Goal: Task Accomplishment & Management: Manage account settings

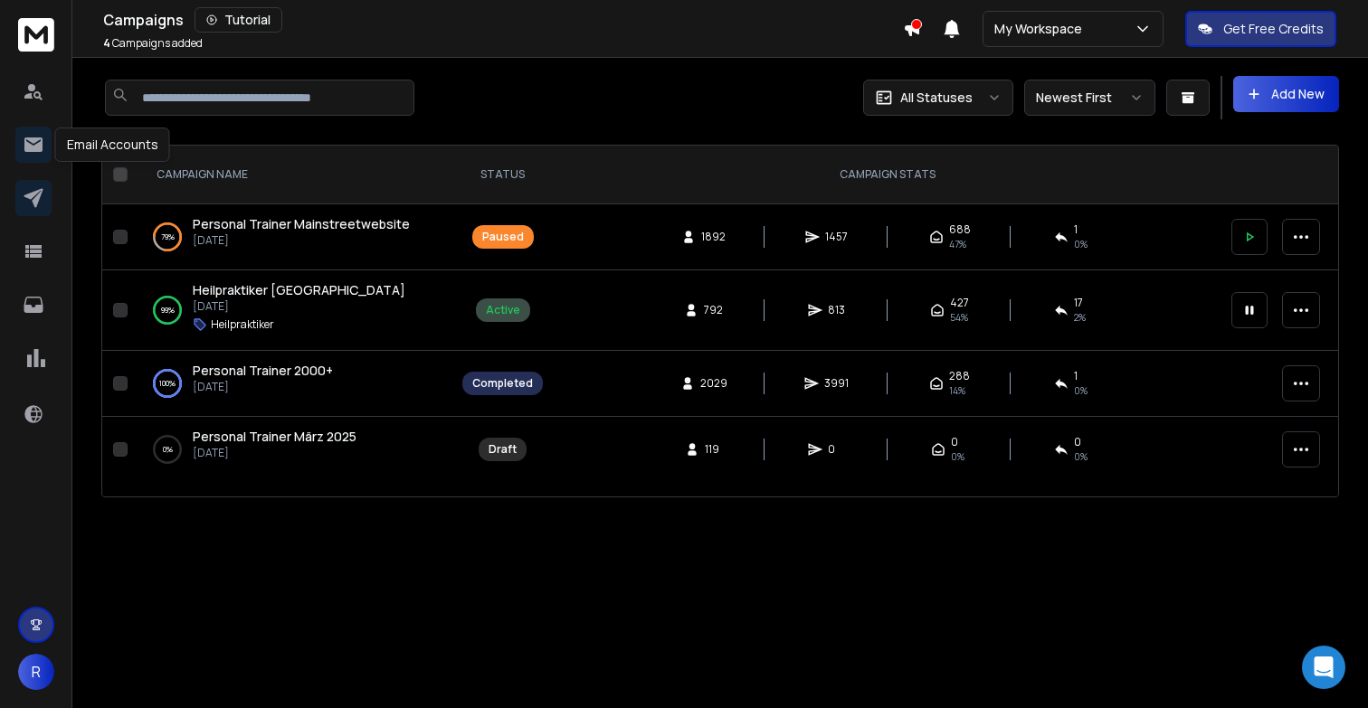
click at [39, 138] on icon at bounding box center [33, 145] width 18 height 14
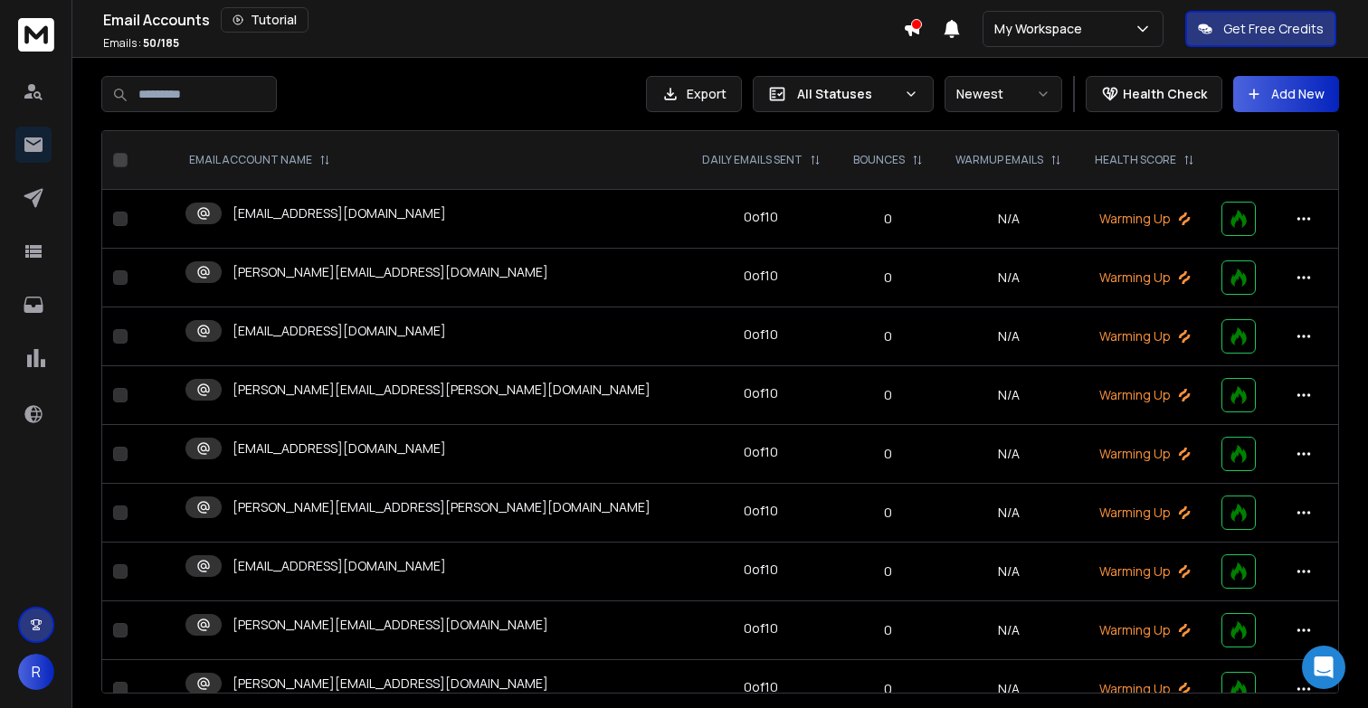
click at [299, 213] on p "[EMAIL_ADDRESS][DOMAIN_NAME]" at bounding box center [338, 213] width 213 height 18
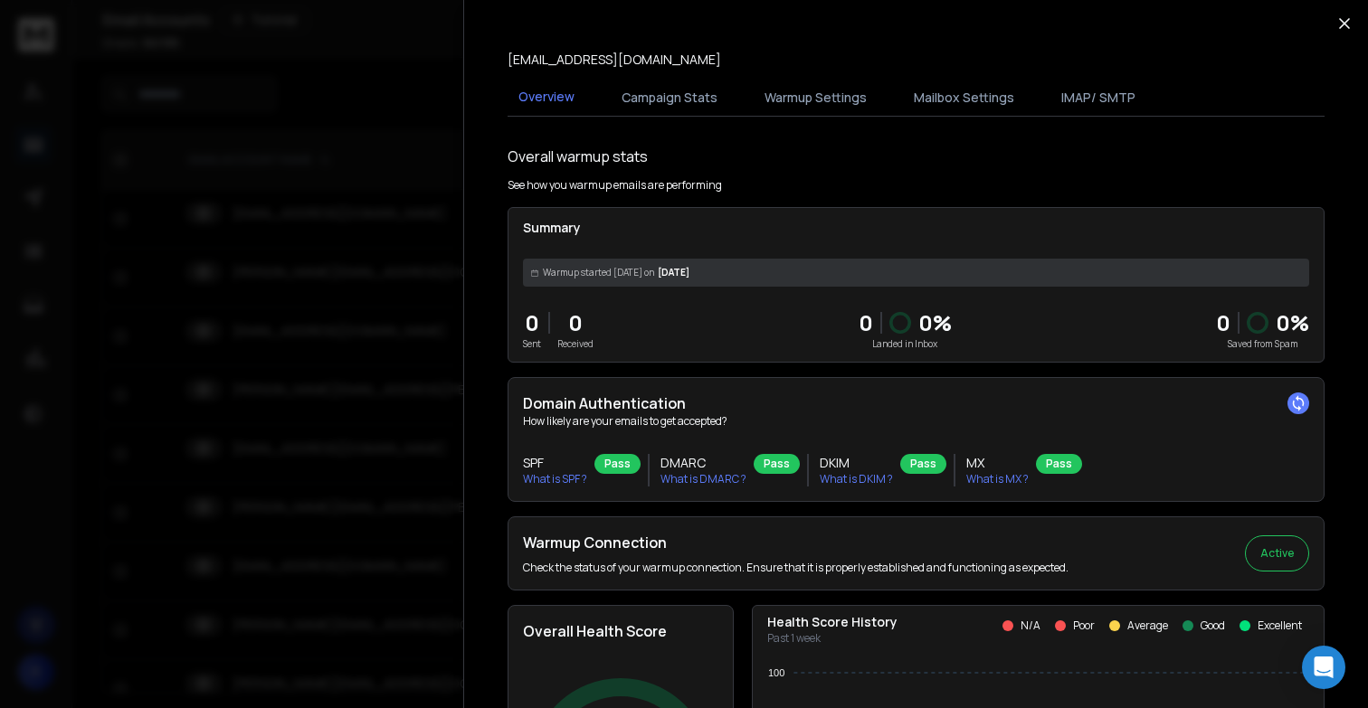
click at [1342, 24] on icon "button" at bounding box center [1344, 23] width 18 height 18
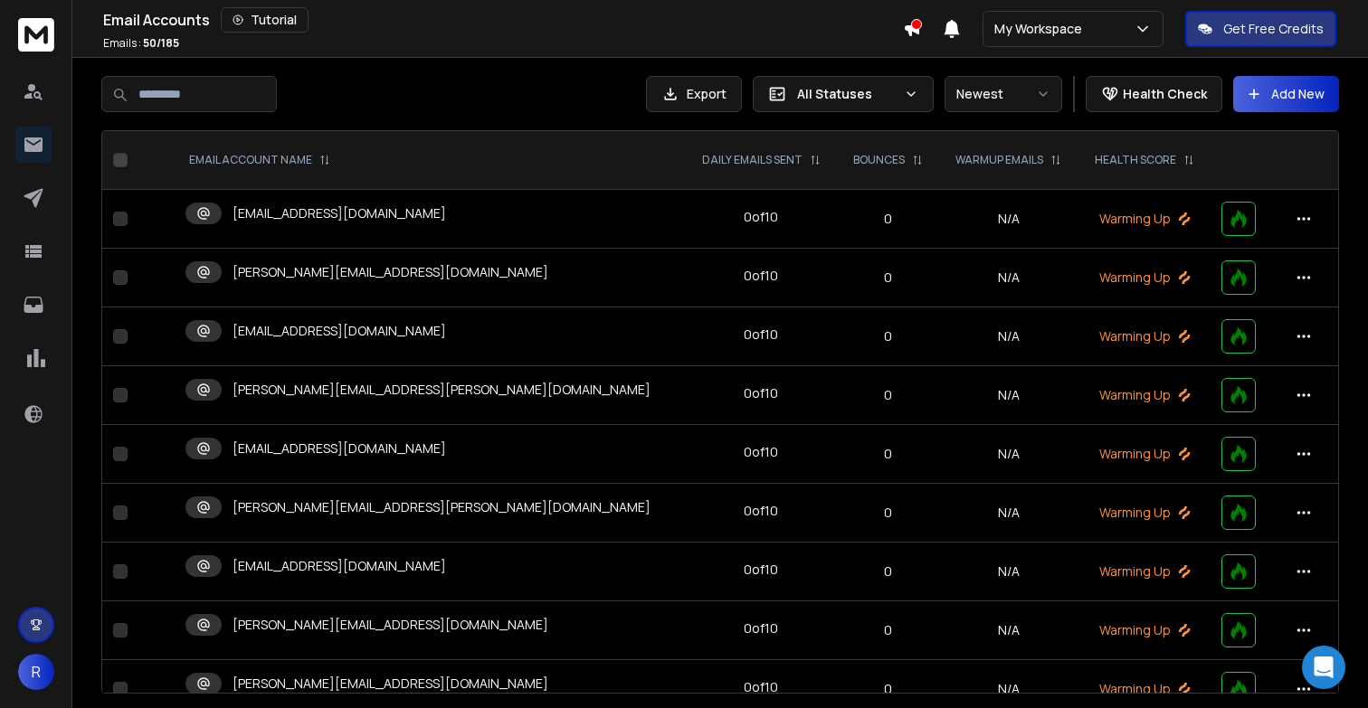
click at [393, 452] on p "[EMAIL_ADDRESS][DOMAIN_NAME]" at bounding box center [338, 449] width 213 height 18
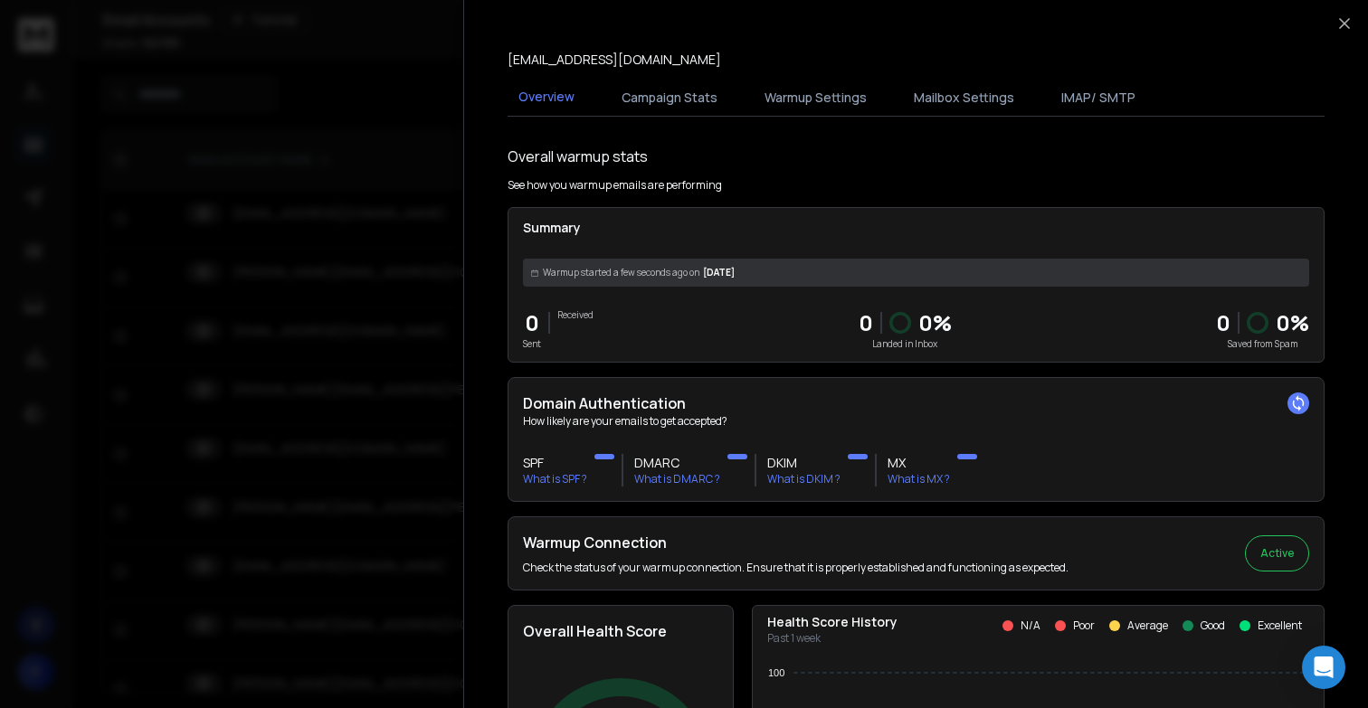
click at [273, 398] on div at bounding box center [684, 354] width 1368 height 708
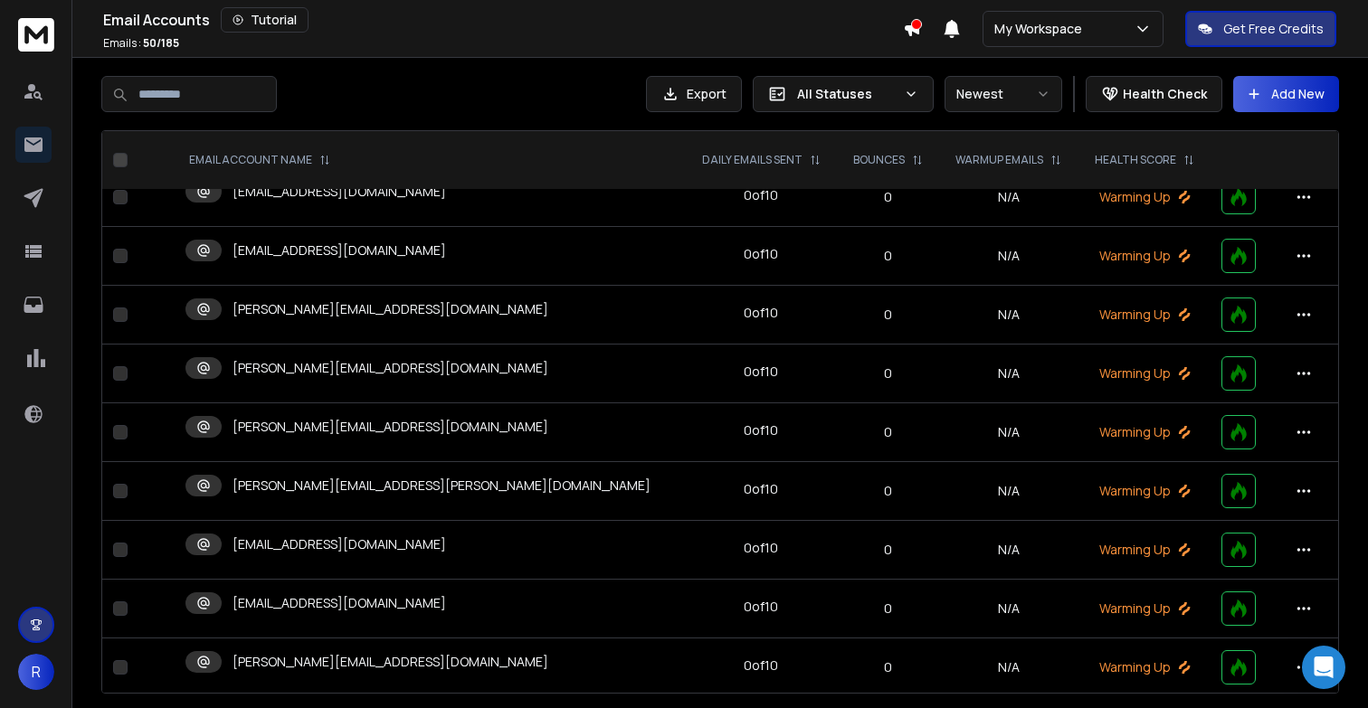
scroll to position [611, 0]
click at [350, 429] on p "[PERSON_NAME][EMAIL_ADDRESS][DOMAIN_NAME]" at bounding box center [390, 426] width 316 height 18
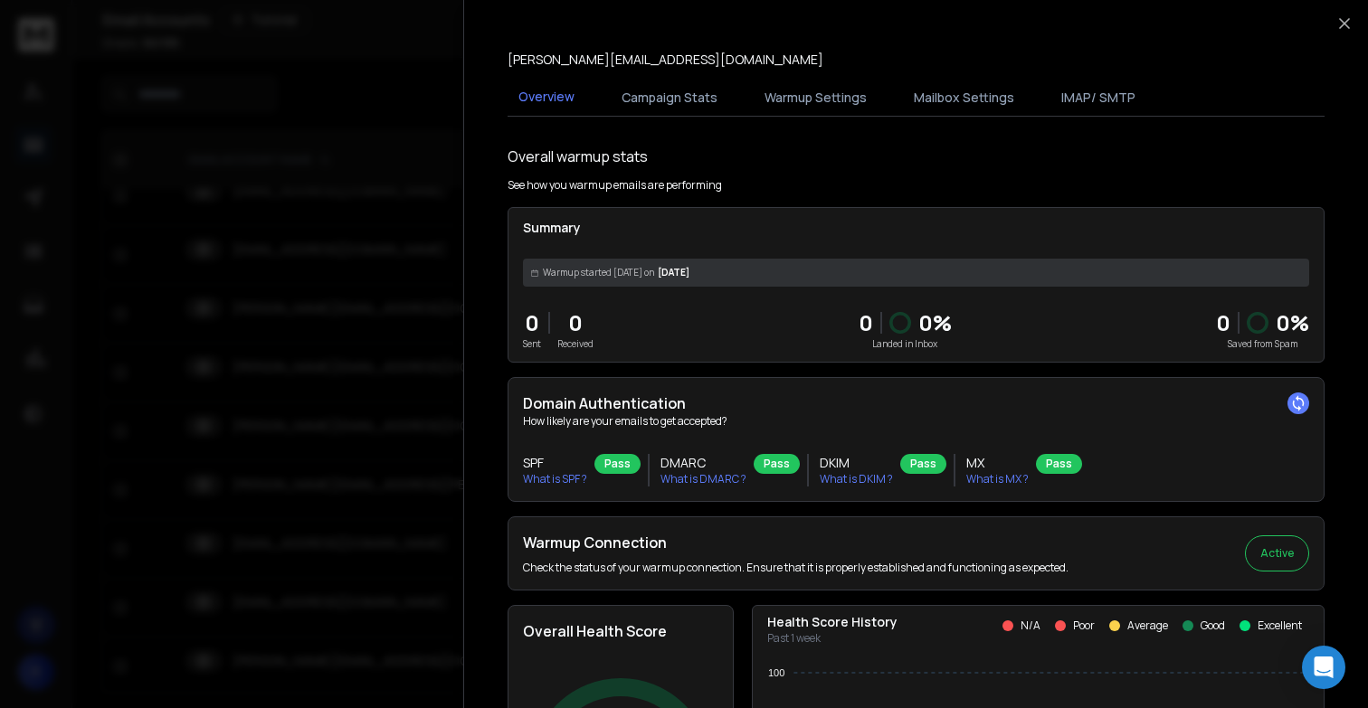
click at [306, 381] on div at bounding box center [684, 354] width 1368 height 708
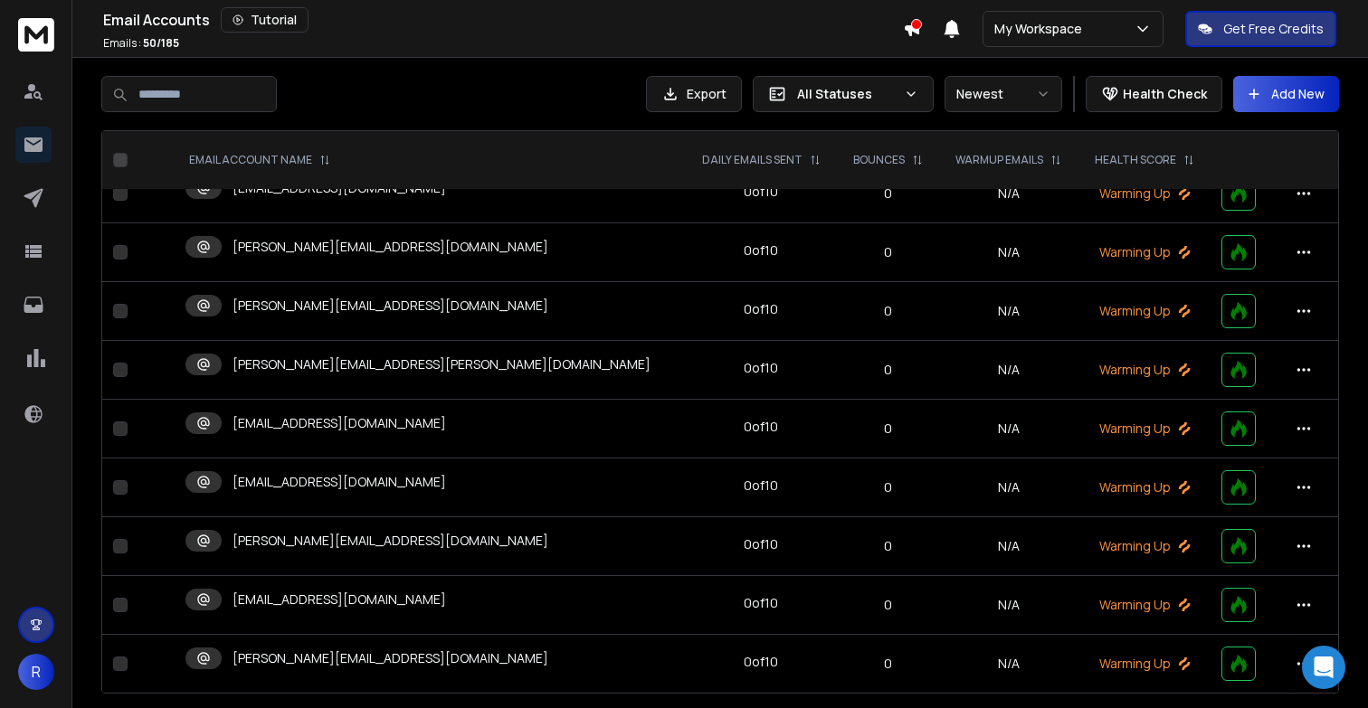
scroll to position [1693, 0]
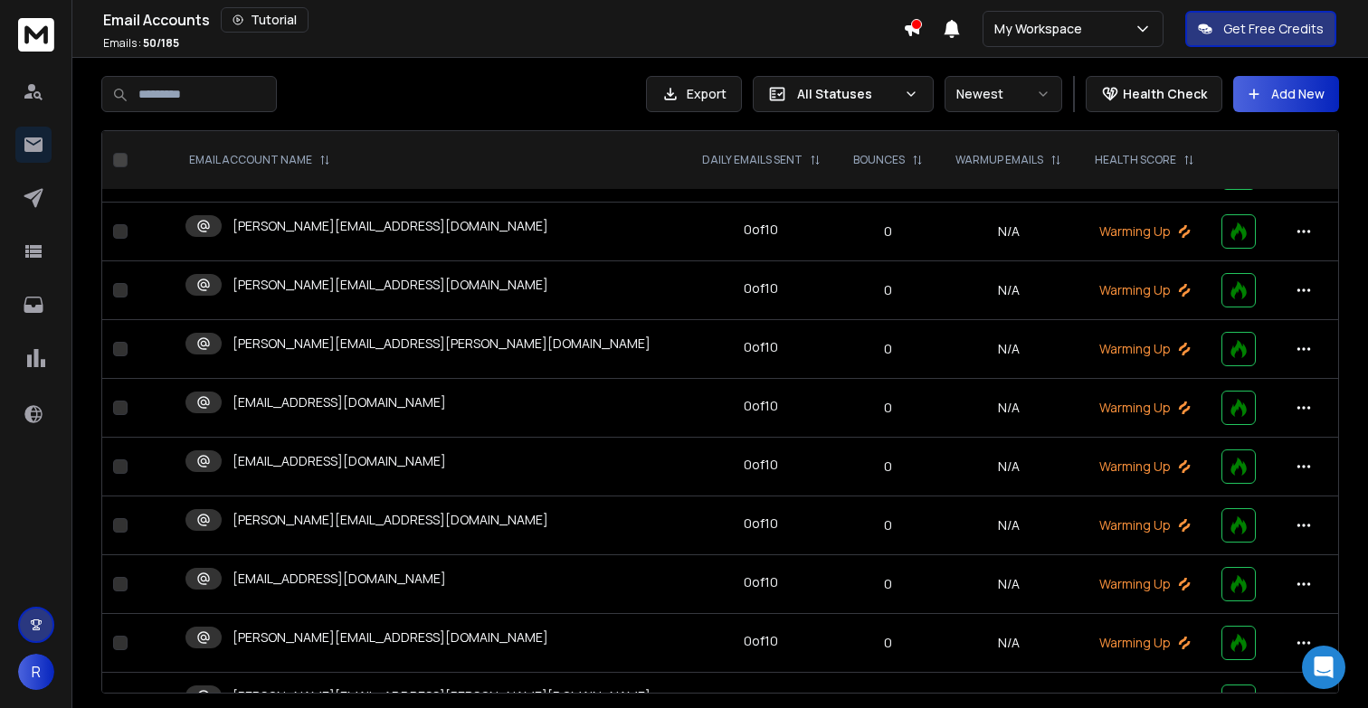
click at [306, 404] on p "[EMAIL_ADDRESS][DOMAIN_NAME]" at bounding box center [338, 403] width 213 height 18
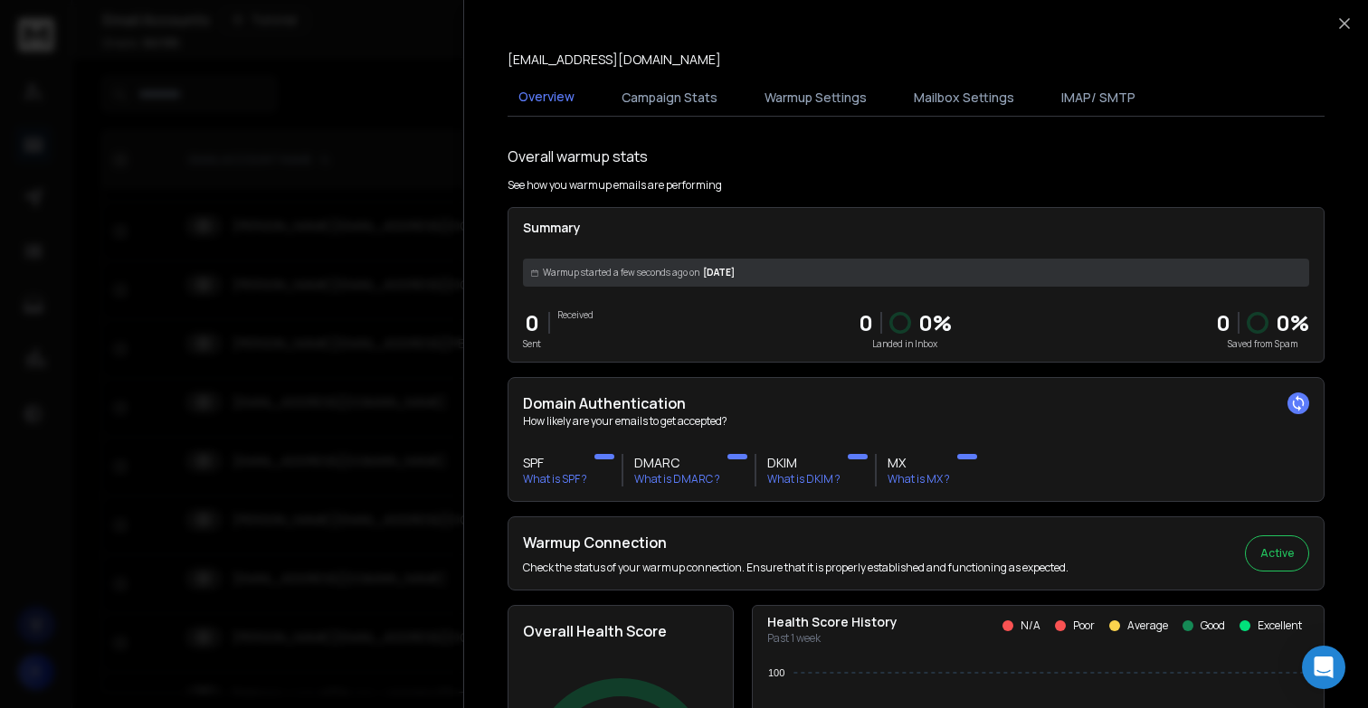
click at [306, 404] on div at bounding box center [684, 354] width 1368 height 708
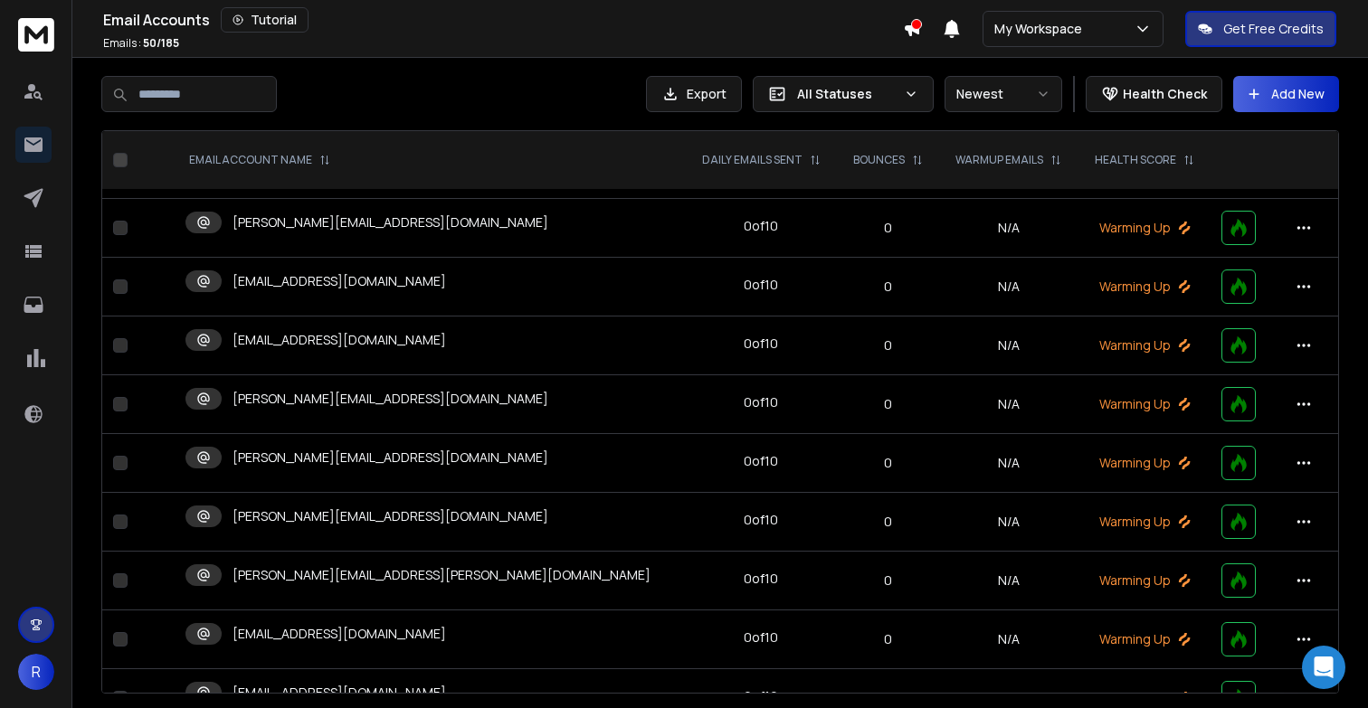
scroll to position [2480, 0]
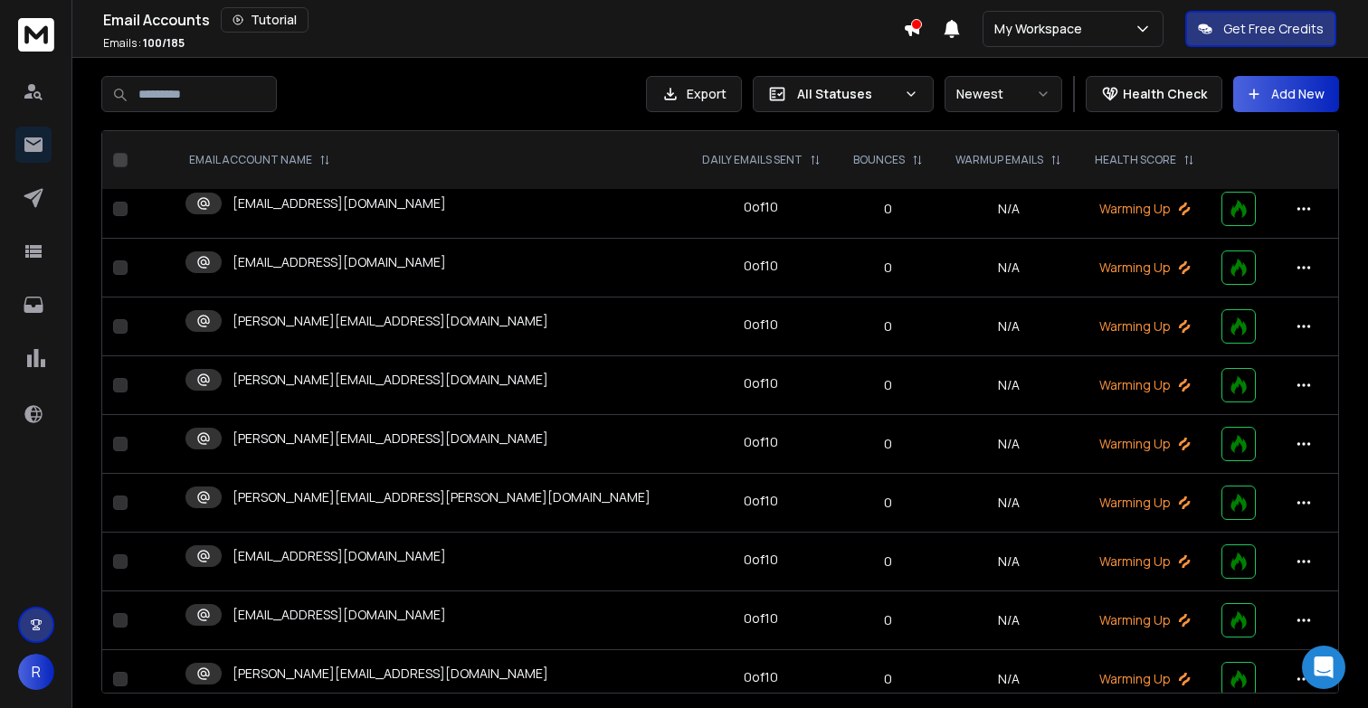
click at [308, 441] on p "[PERSON_NAME][EMAIL_ADDRESS][DOMAIN_NAME]" at bounding box center [390, 439] width 316 height 18
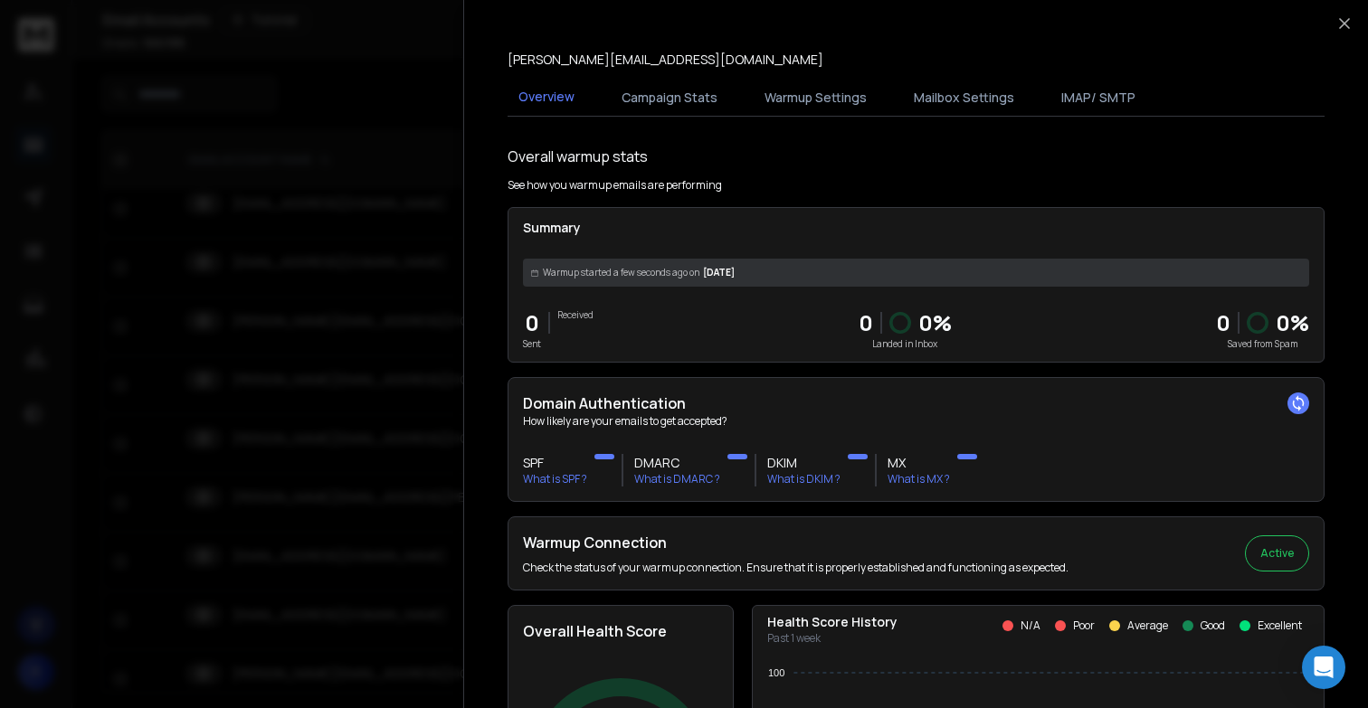
click at [308, 441] on div at bounding box center [684, 354] width 1368 height 708
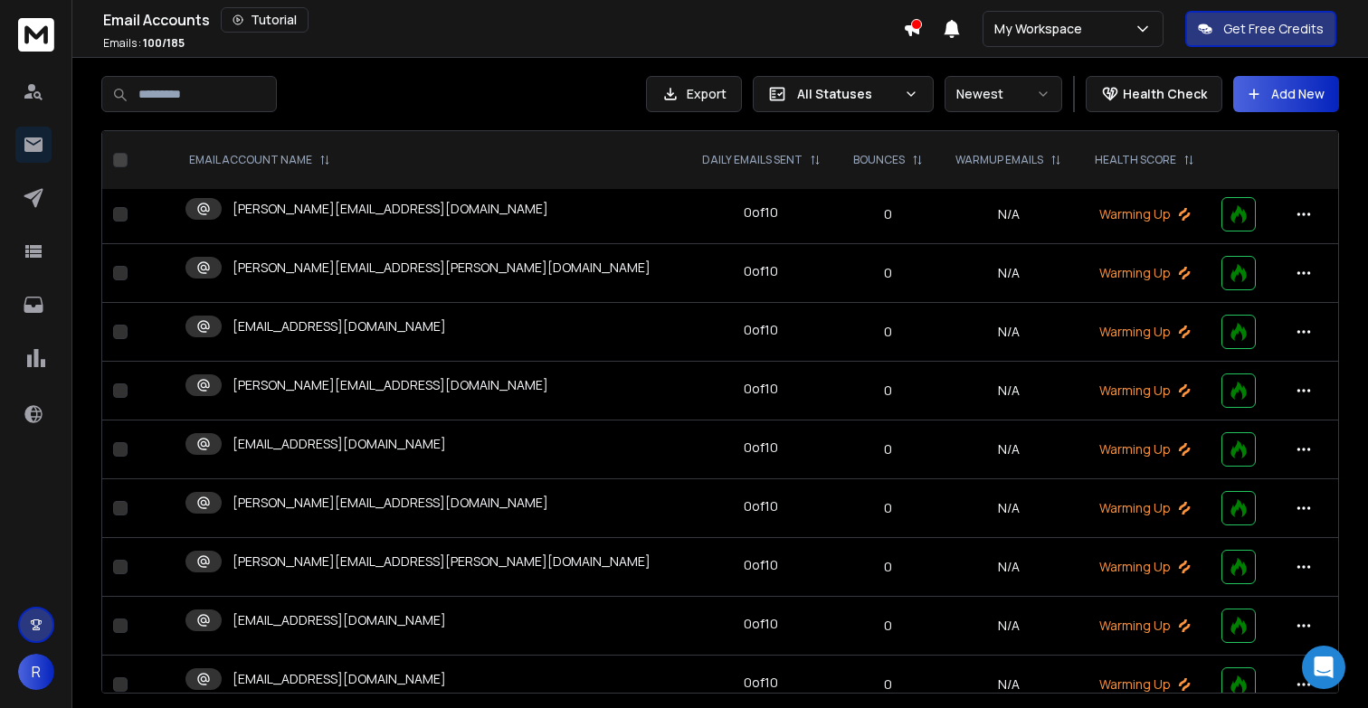
scroll to position [4892, 0]
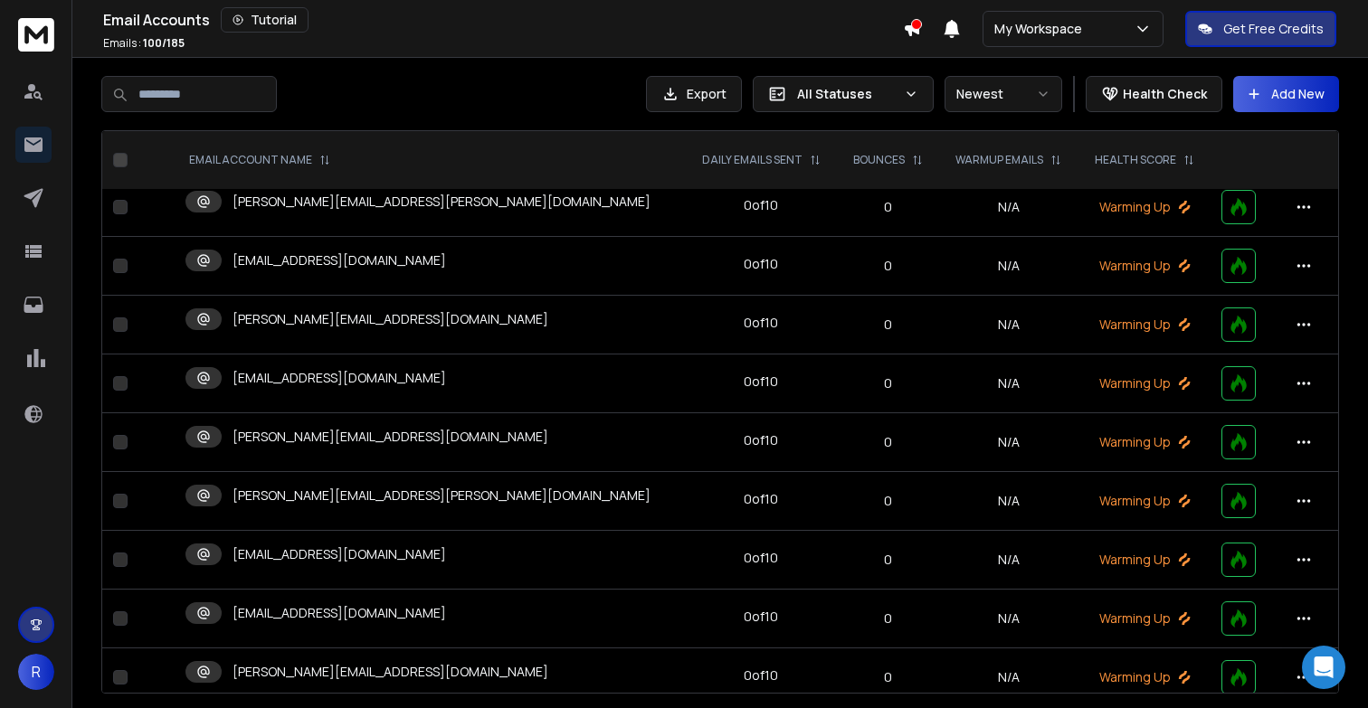
click at [308, 440] on p "[PERSON_NAME][EMAIL_ADDRESS][DOMAIN_NAME]" at bounding box center [390, 437] width 316 height 18
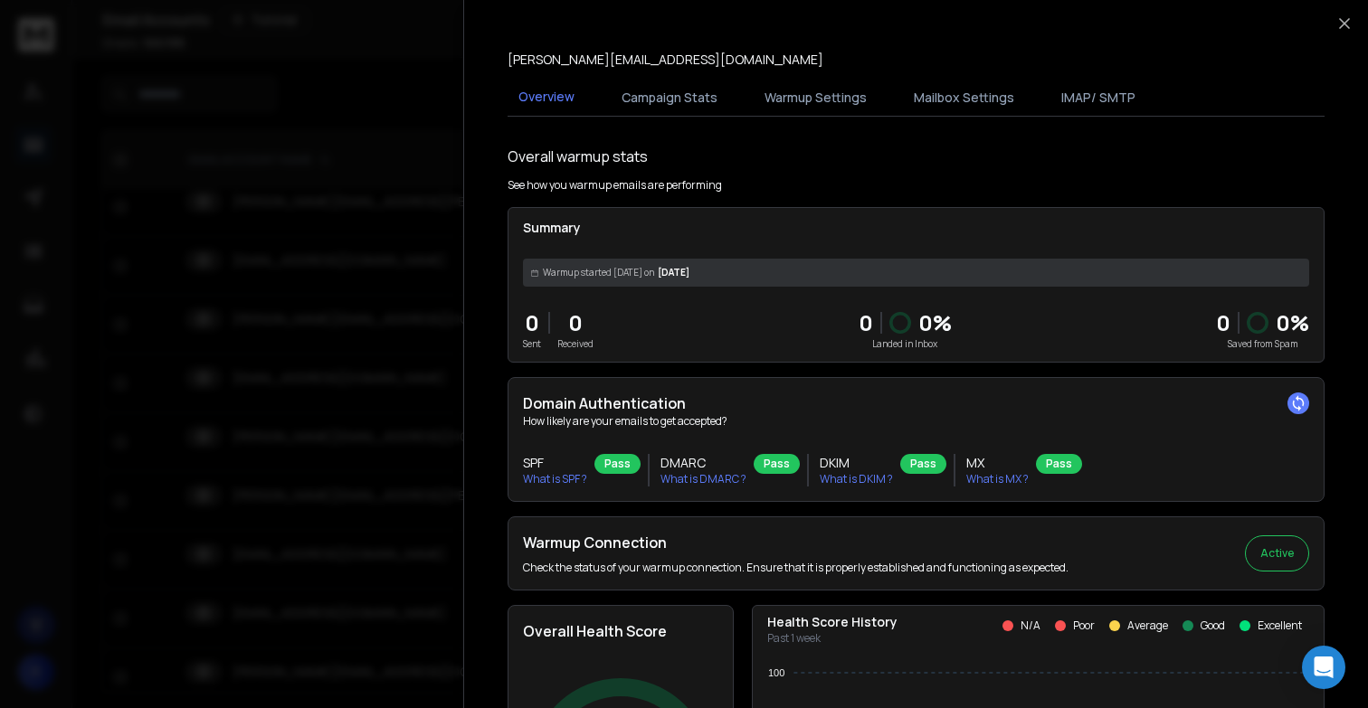
click at [308, 440] on div at bounding box center [684, 354] width 1368 height 708
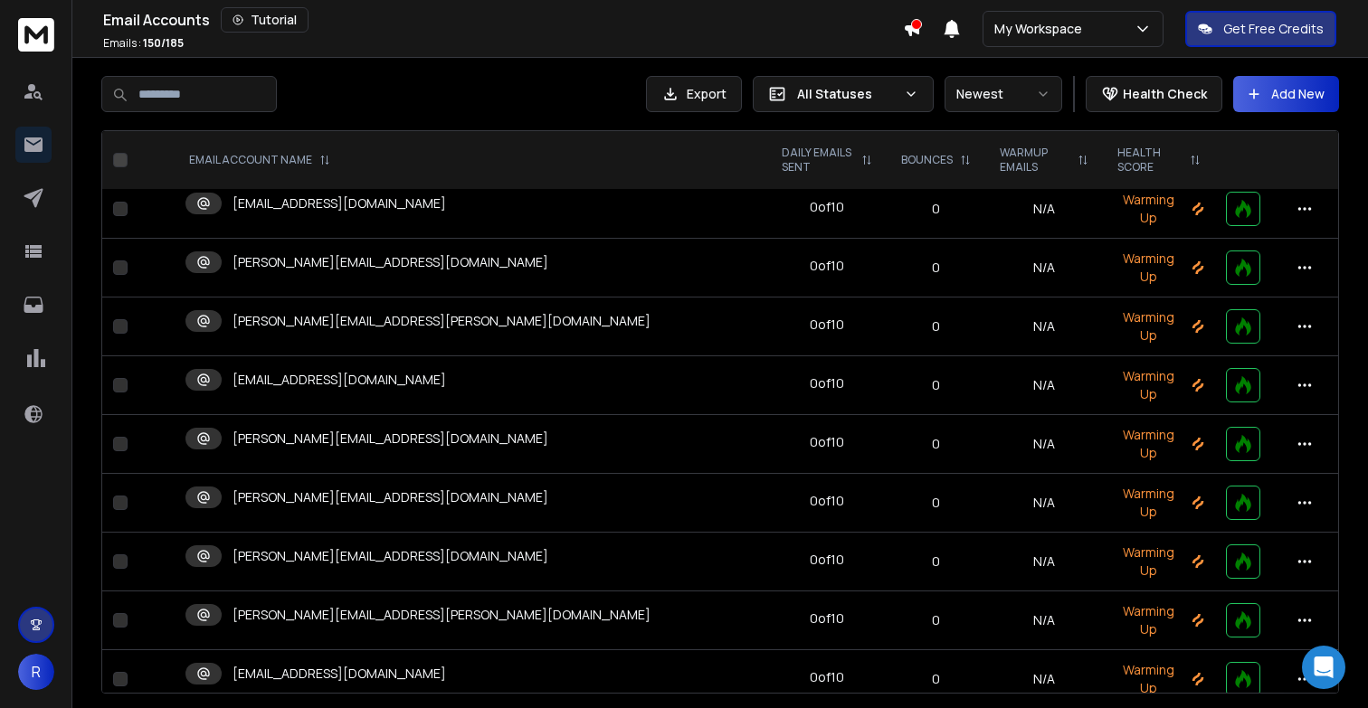
scroll to position [5442, 0]
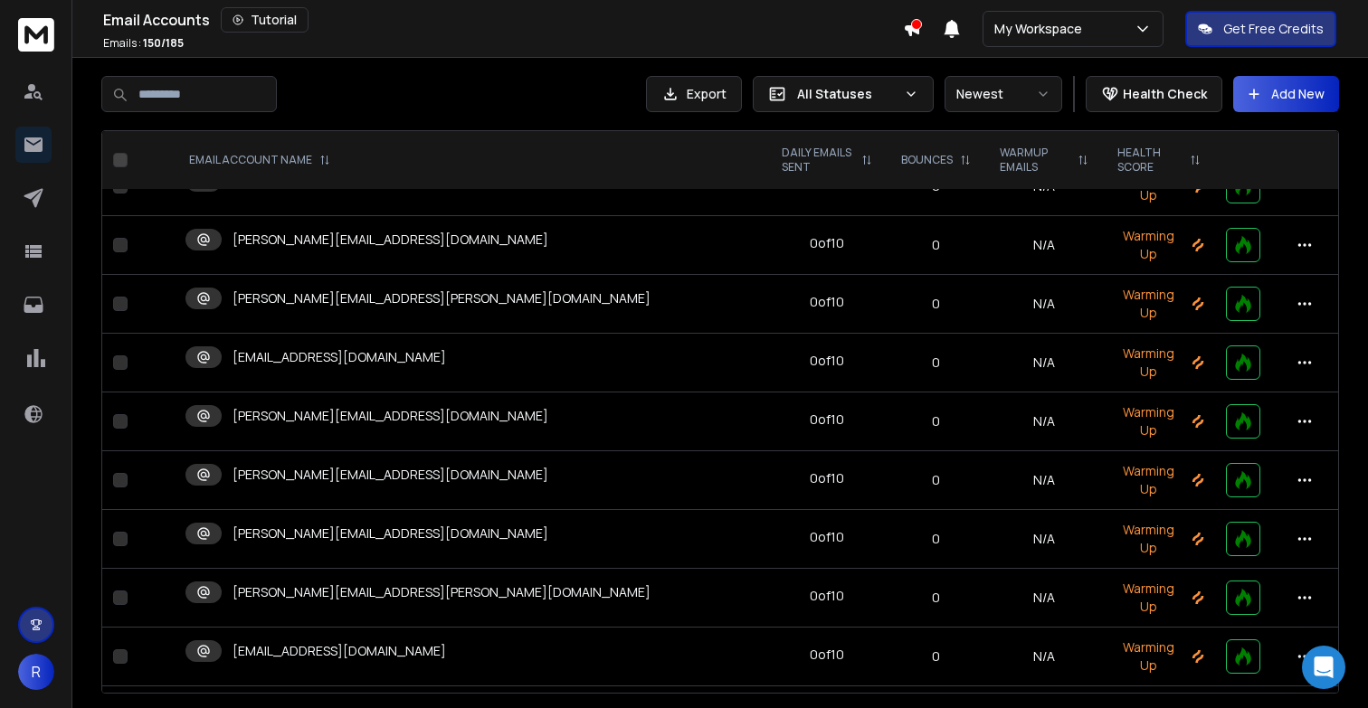
click at [302, 593] on p "[PERSON_NAME][EMAIL_ADDRESS][PERSON_NAME][DOMAIN_NAME]" at bounding box center [441, 592] width 418 height 18
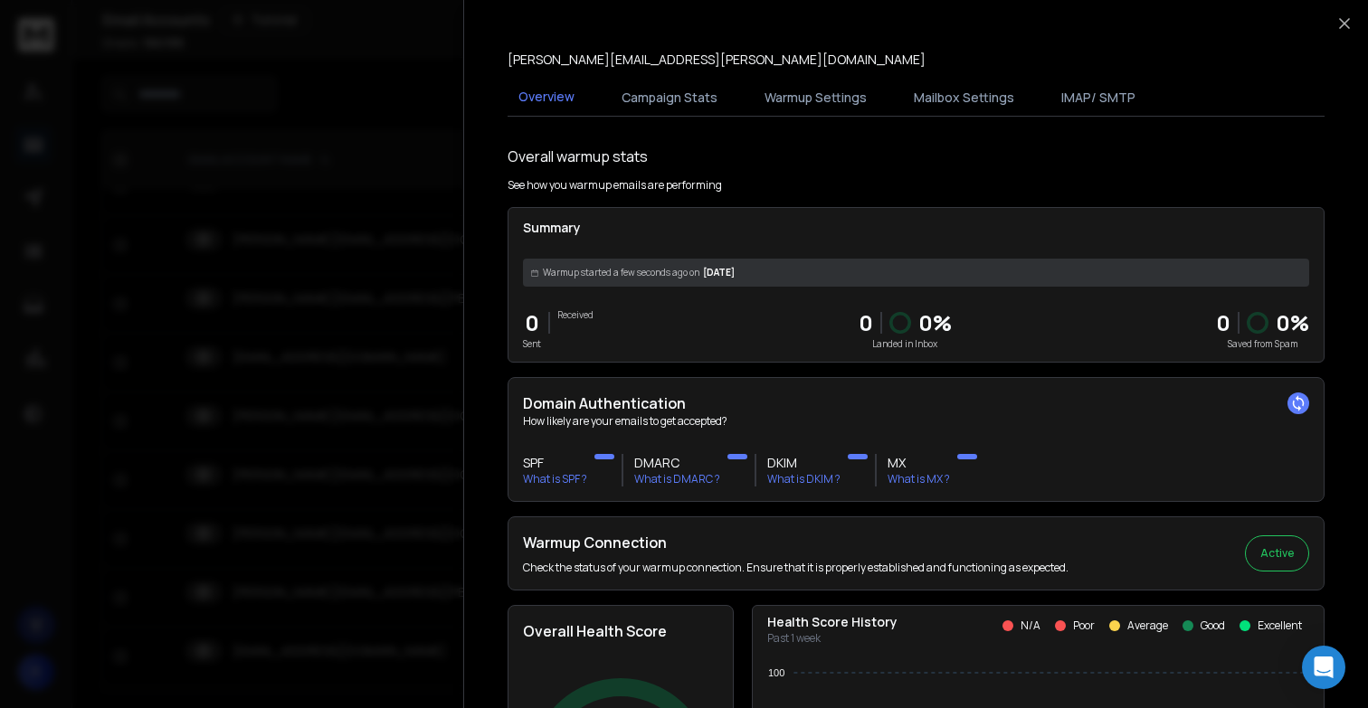
click at [326, 487] on div at bounding box center [684, 354] width 1368 height 708
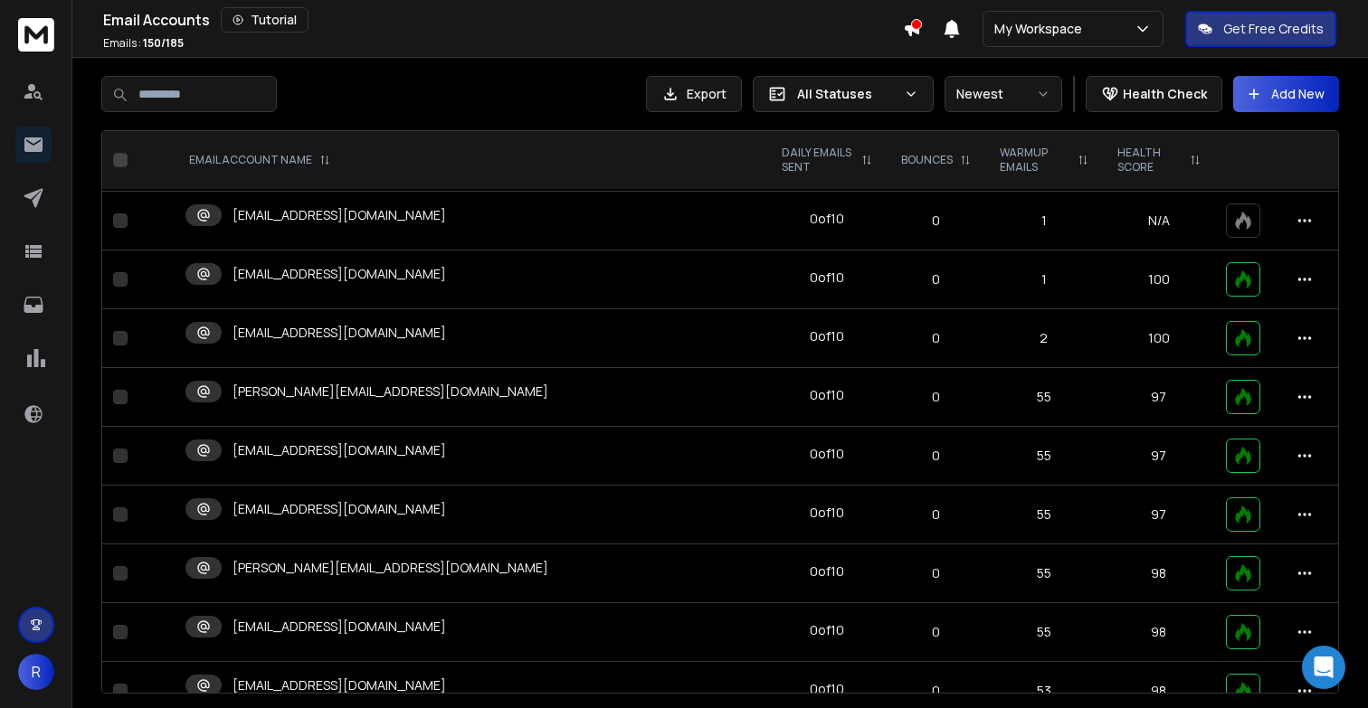
scroll to position [8360, 0]
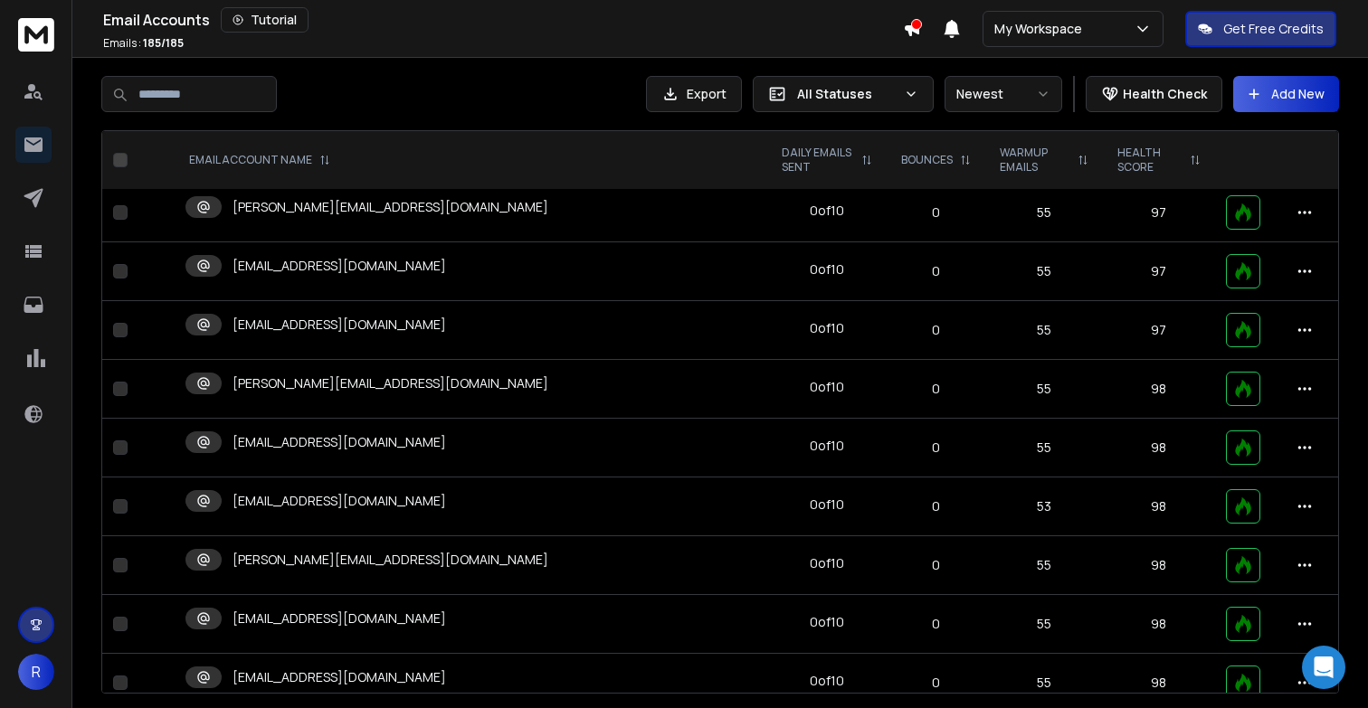
click at [336, 441] on p "[EMAIL_ADDRESS][DOMAIN_NAME]" at bounding box center [338, 442] width 213 height 18
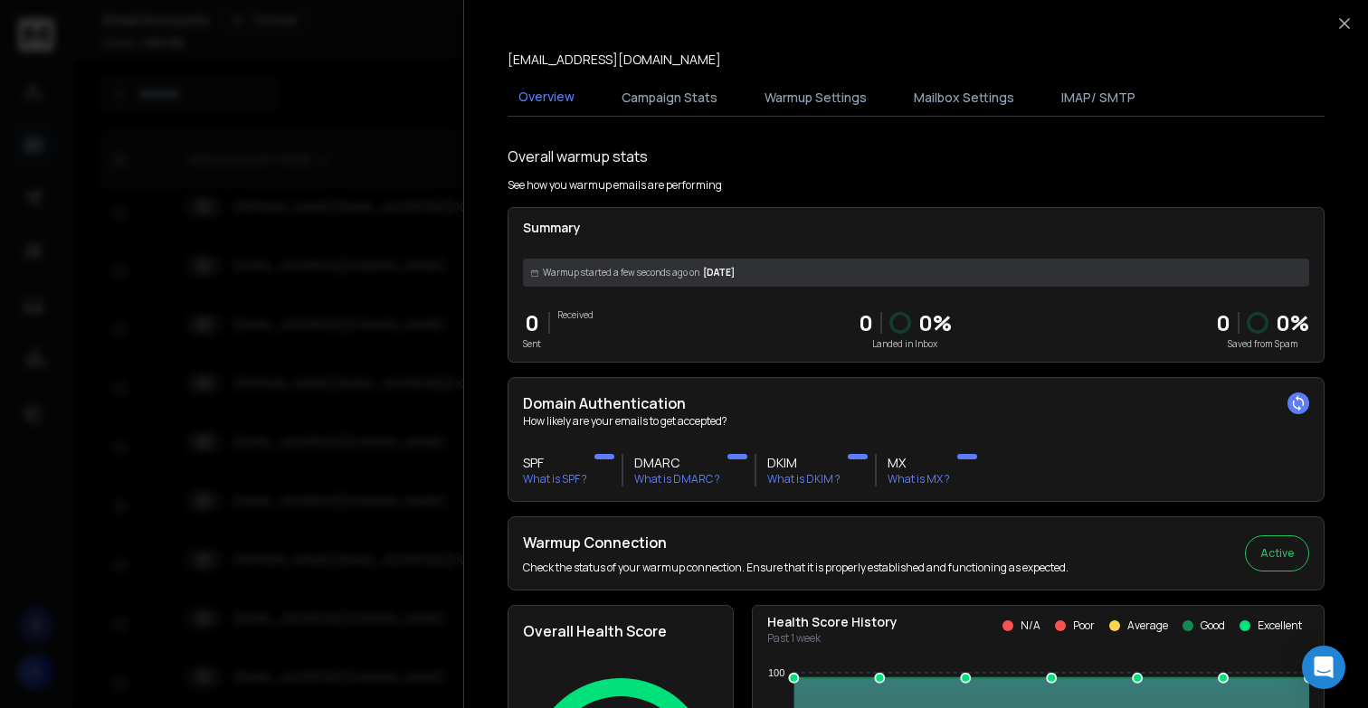
click at [336, 441] on div at bounding box center [684, 354] width 1368 height 708
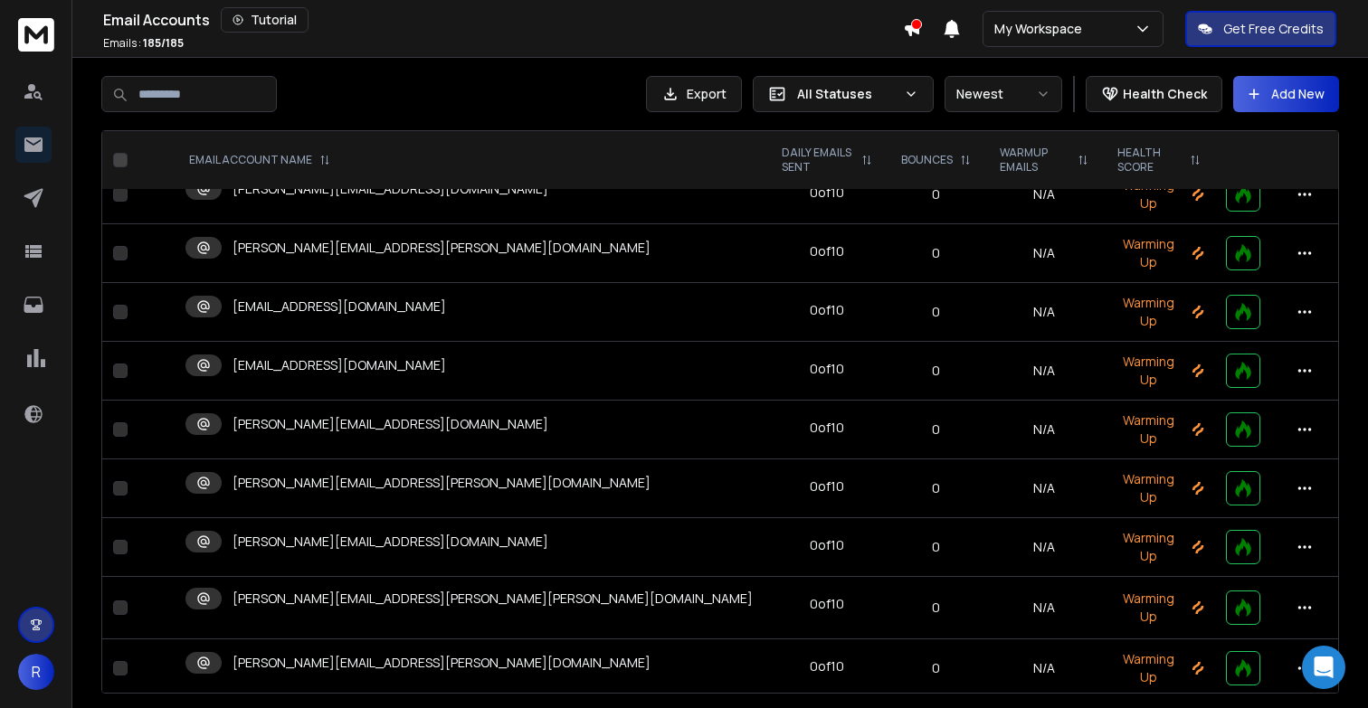
scroll to position [6985, 0]
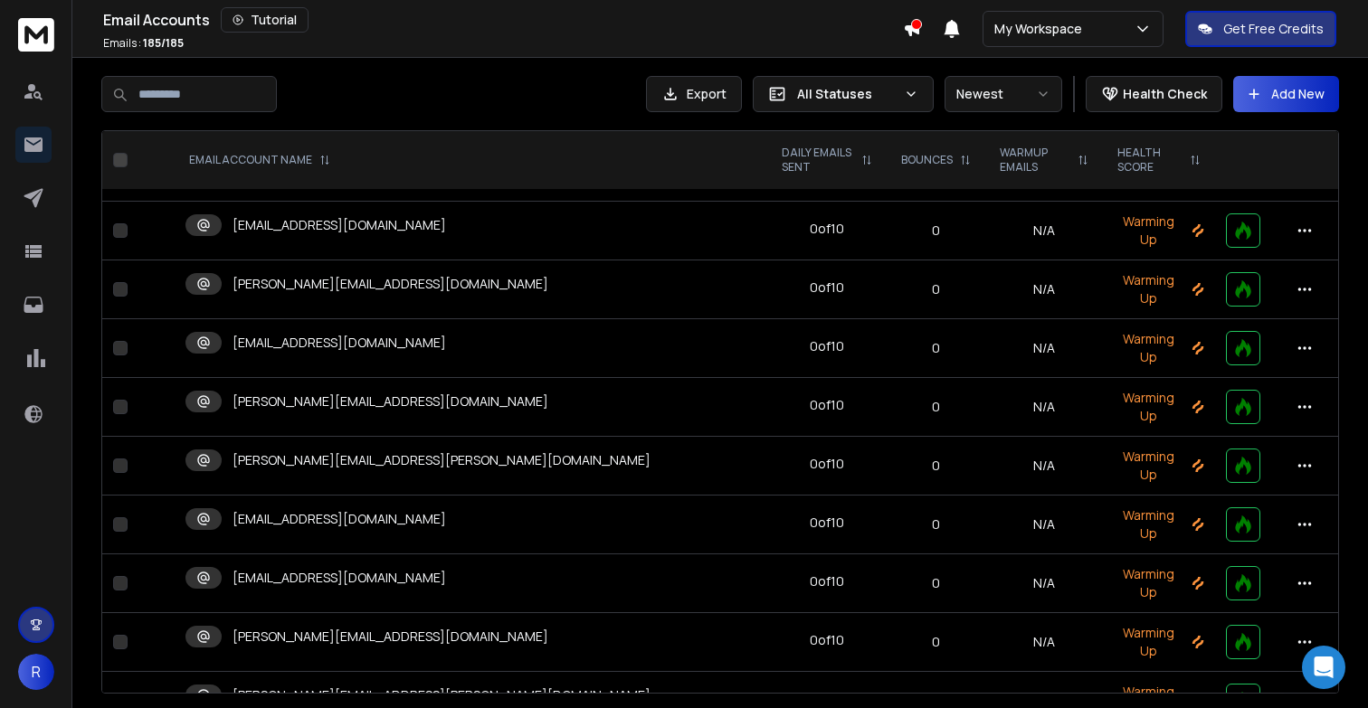
click at [325, 400] on p "[PERSON_NAME][EMAIL_ADDRESS][DOMAIN_NAME]" at bounding box center [390, 402] width 316 height 18
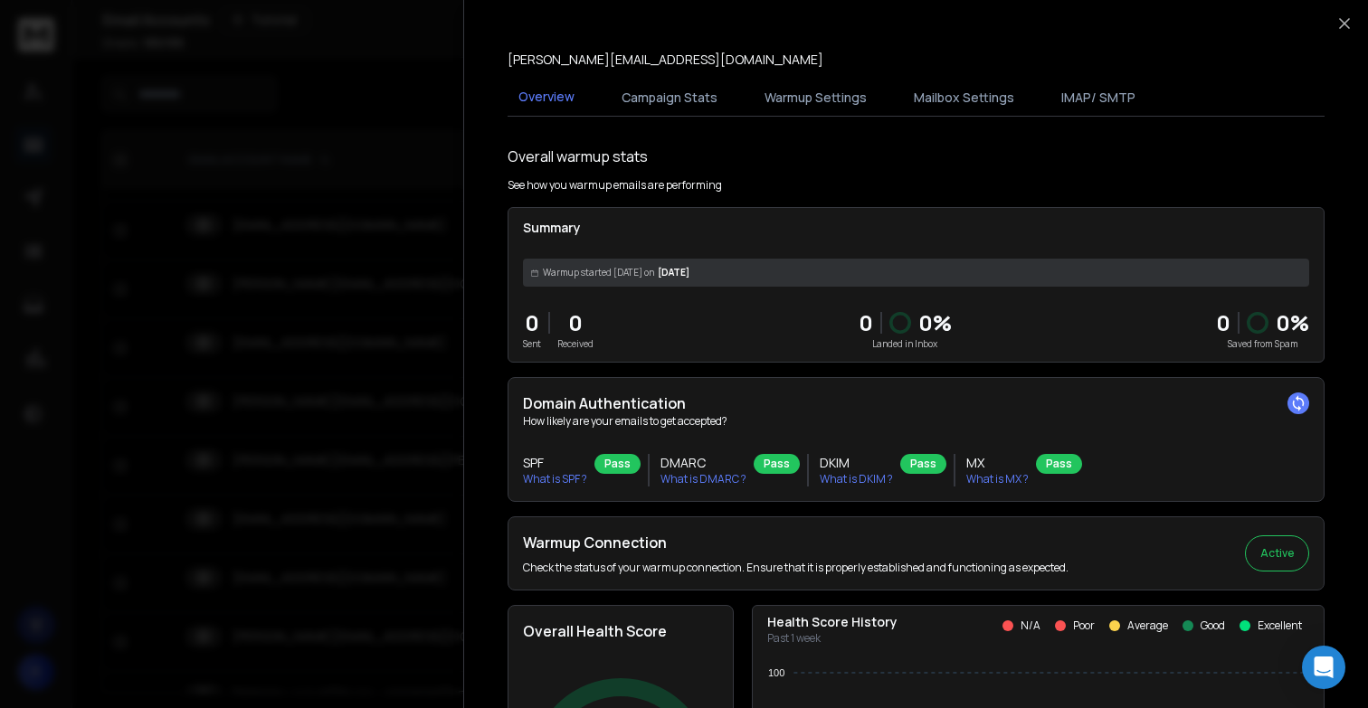
click at [813, 90] on button "Warmup Settings" at bounding box center [816, 98] width 124 height 40
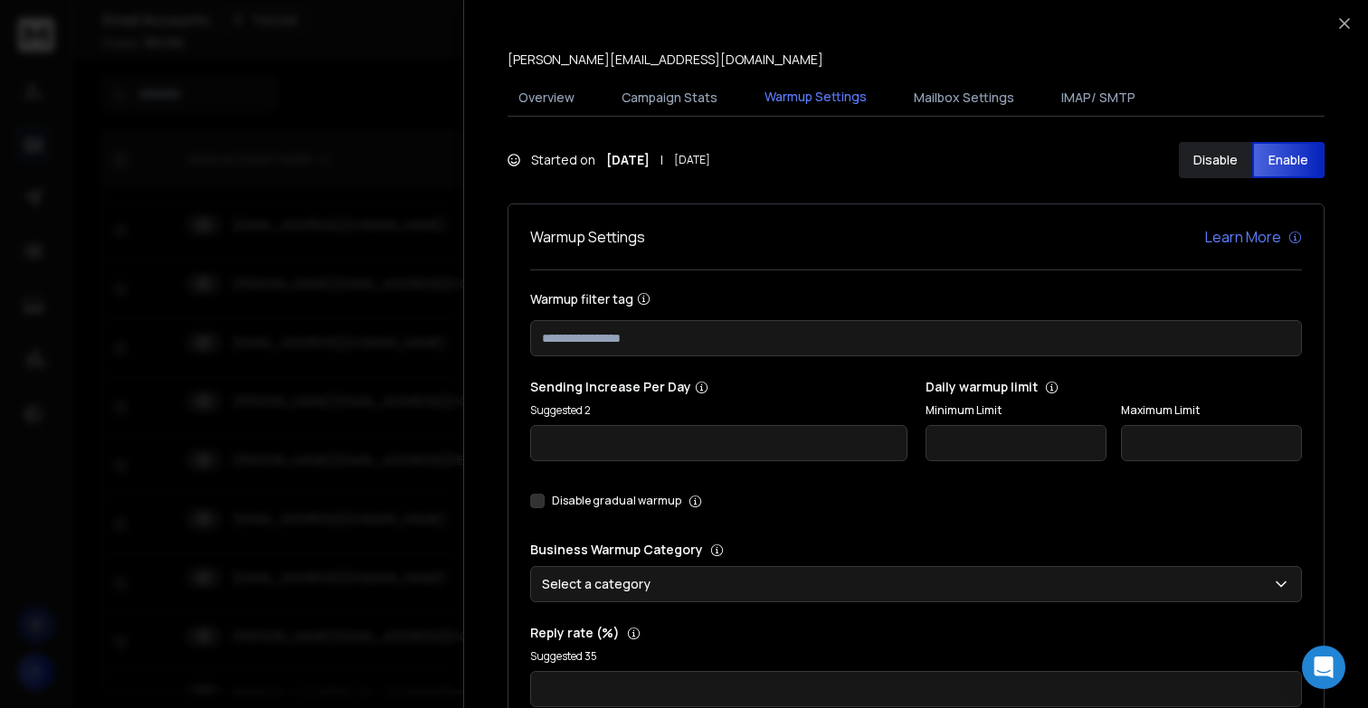
click at [945, 95] on button "Mailbox Settings" at bounding box center [964, 98] width 122 height 40
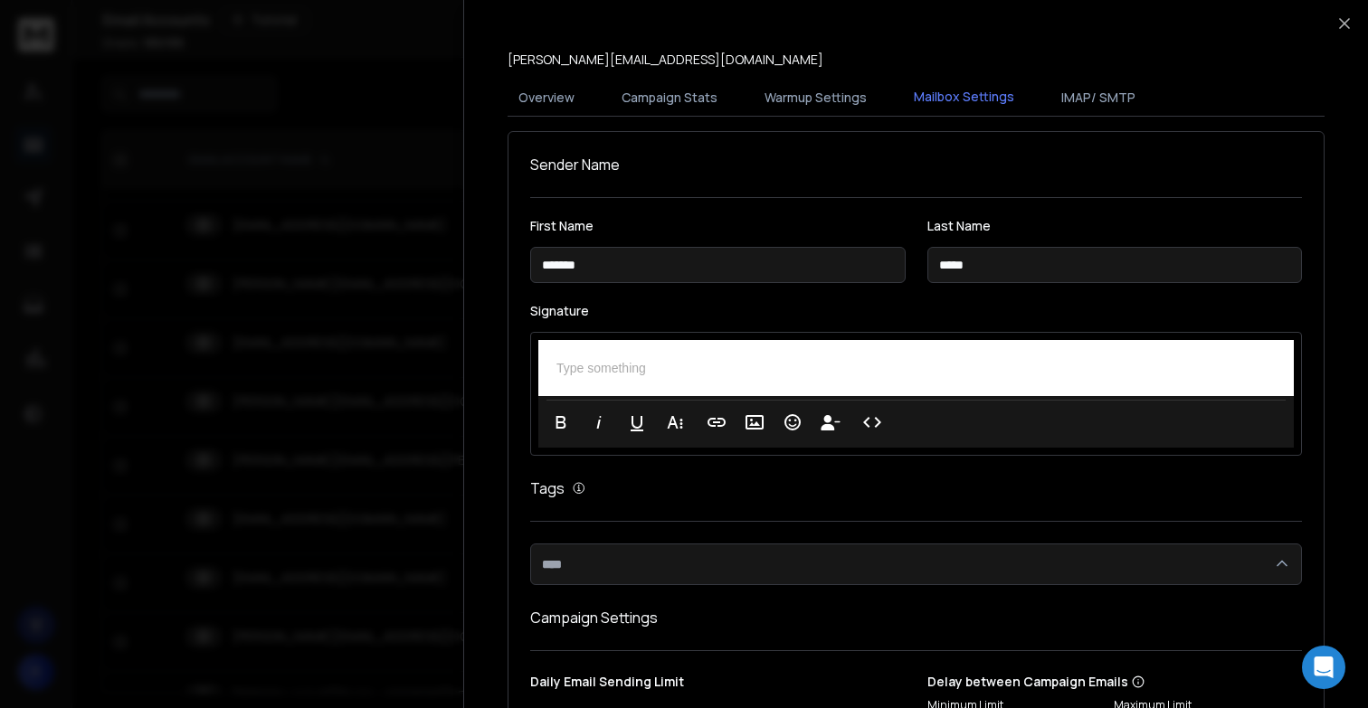
click at [1095, 91] on button "IMAP/ SMTP" at bounding box center [1098, 98] width 96 height 40
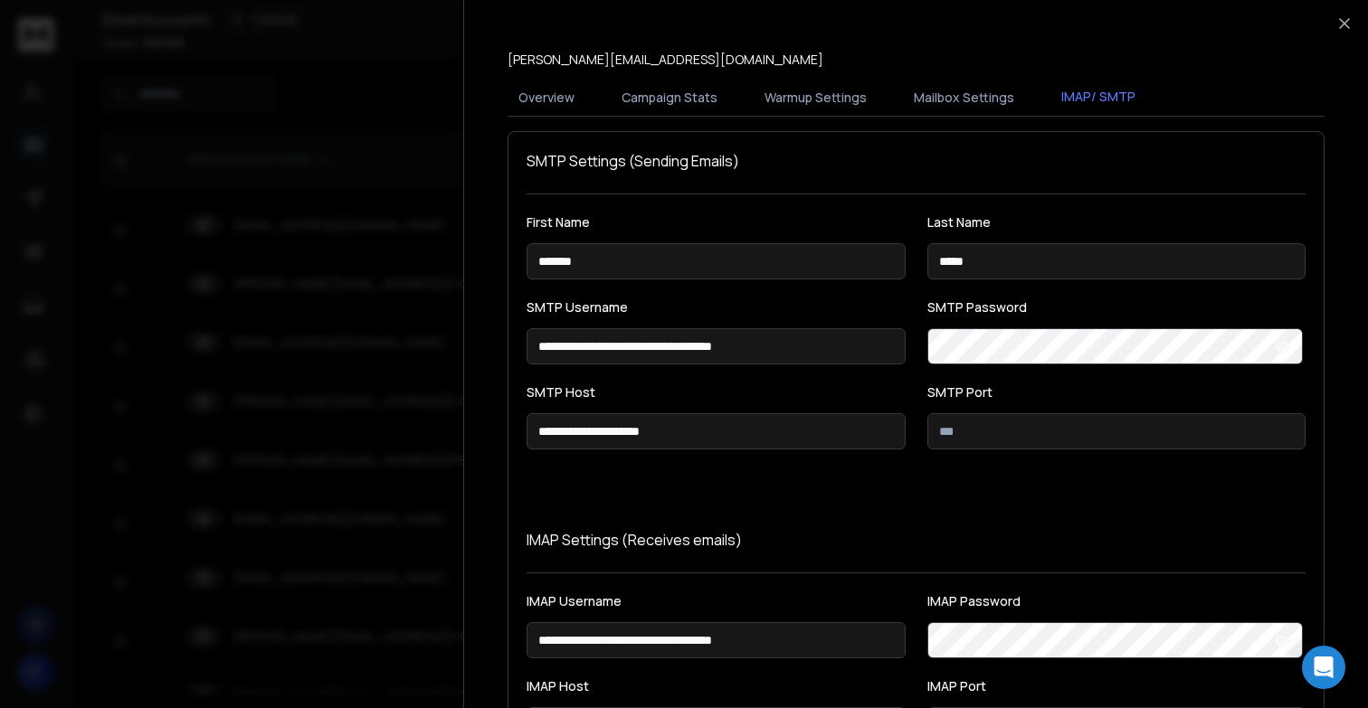
click at [552, 87] on button "Overview" at bounding box center [546, 98] width 78 height 40
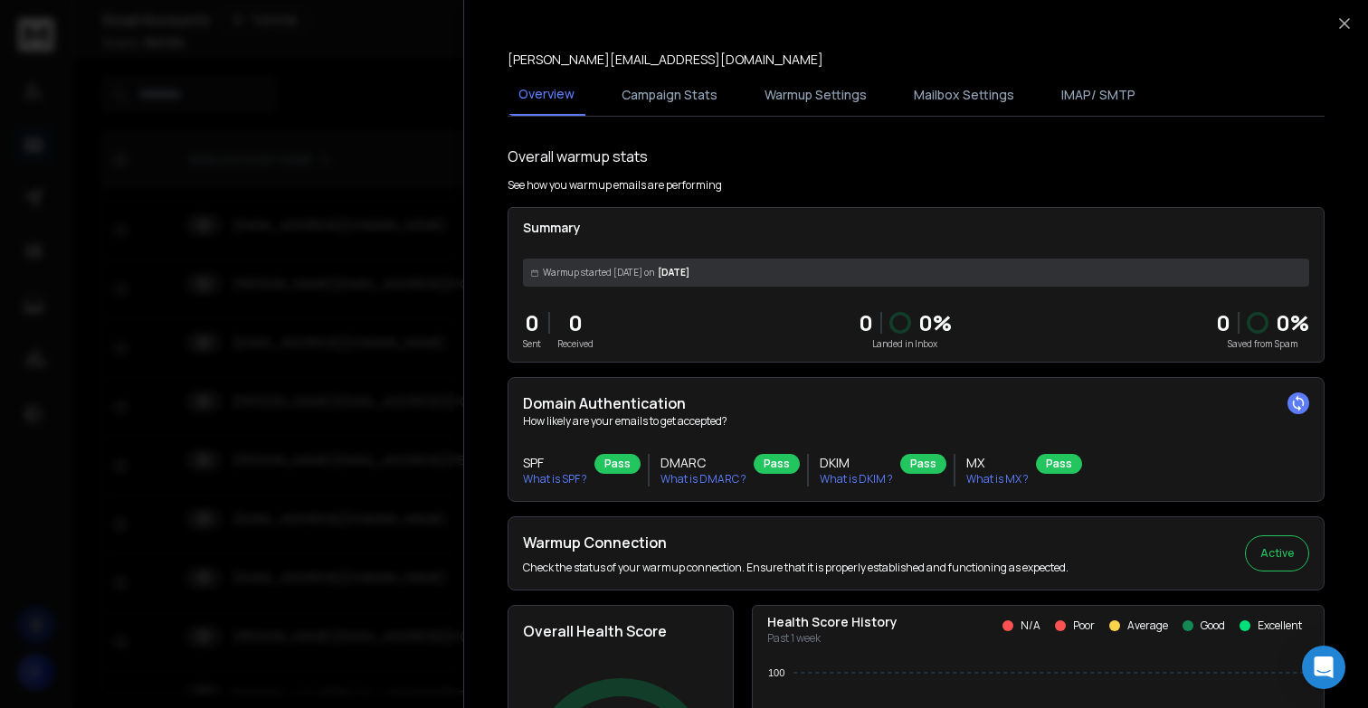
scroll to position [0, 0]
click at [1340, 24] on icon "button" at bounding box center [1344, 23] width 9 height 9
